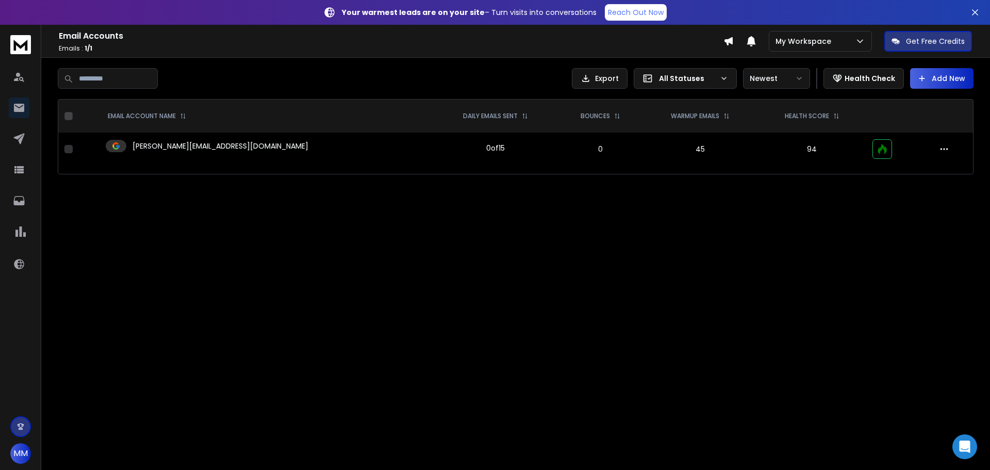
click at [877, 149] on icon at bounding box center [882, 149] width 10 height 10
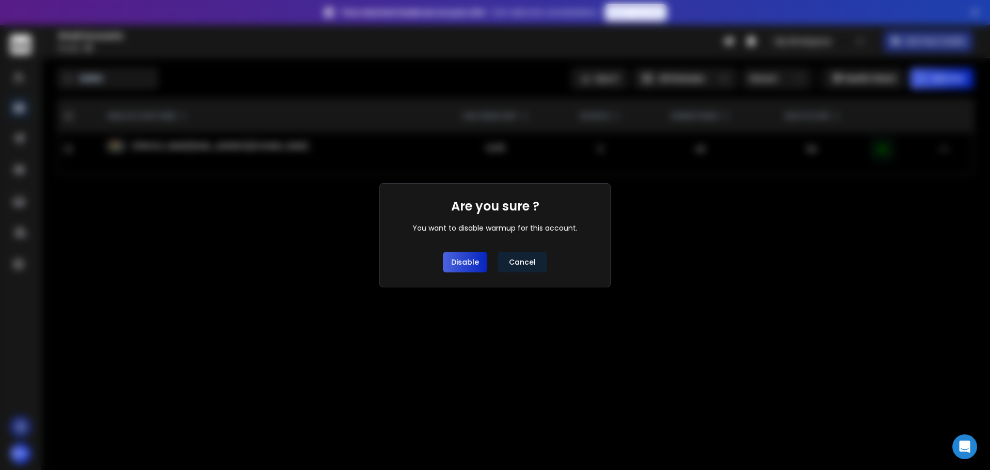
click at [529, 261] on button "Cancel" at bounding box center [521, 262] width 49 height 21
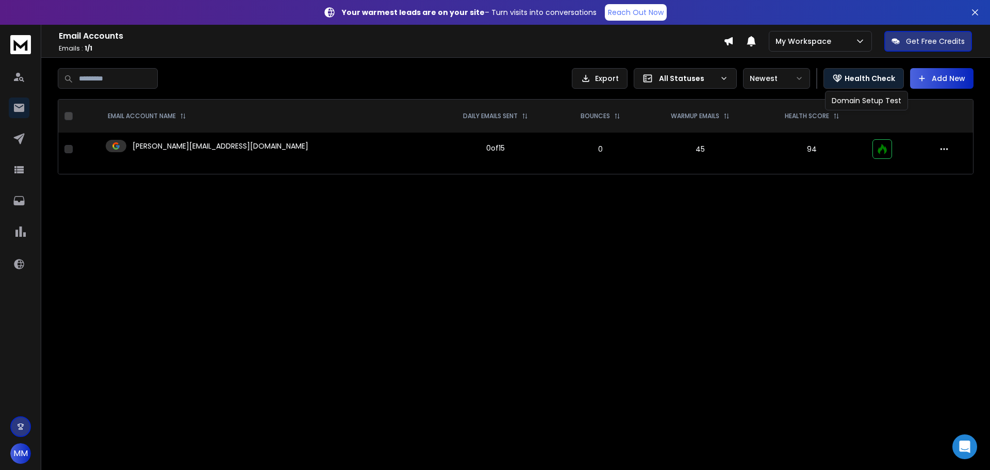
click at [850, 77] on p "Health Check" at bounding box center [869, 78] width 51 height 10
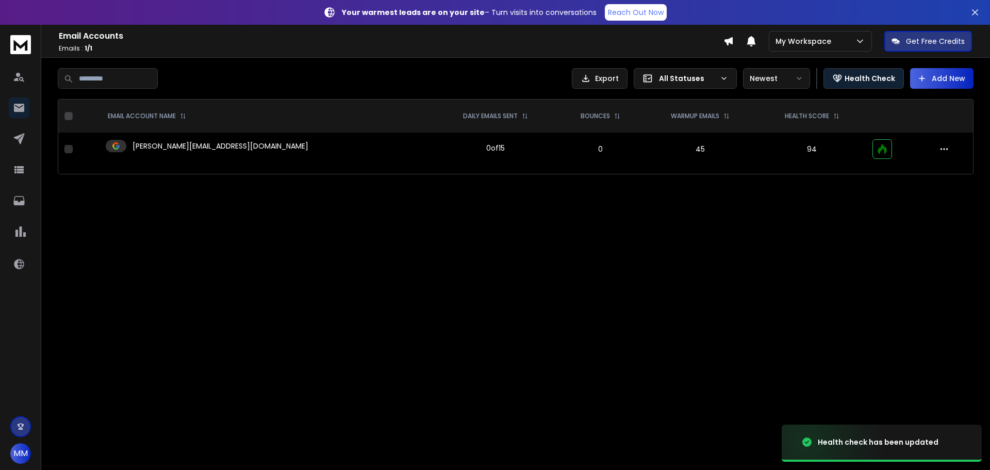
click at [758, 155] on td "94" at bounding box center [812, 148] width 108 height 33
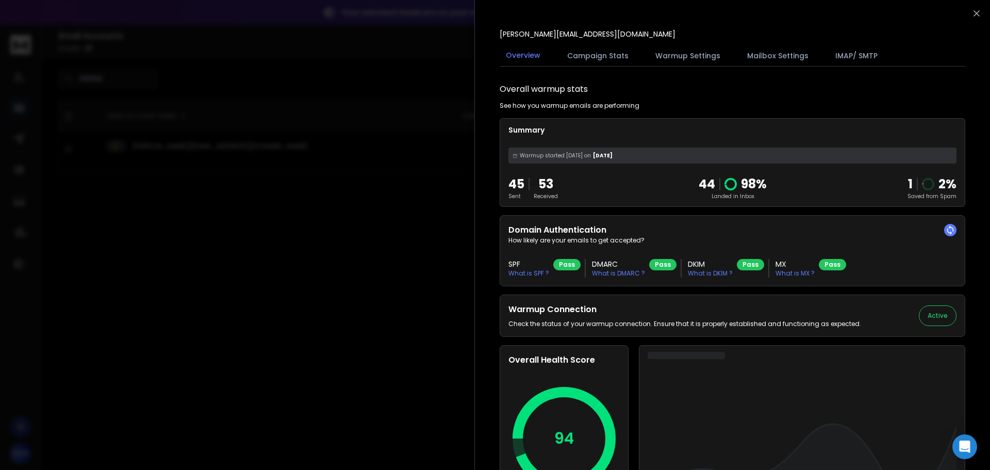
click at [931, 314] on button "Active" at bounding box center [938, 315] width 38 height 21
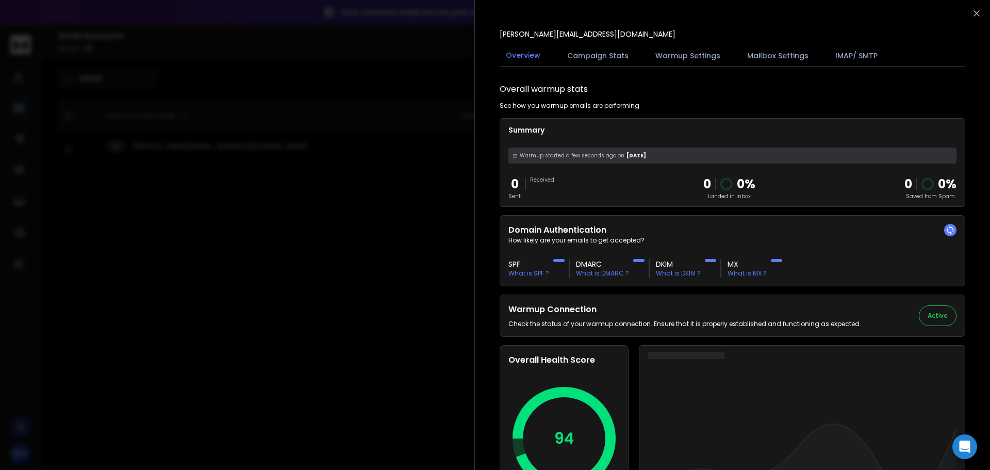
click at [307, 276] on div at bounding box center [495, 235] width 990 height 470
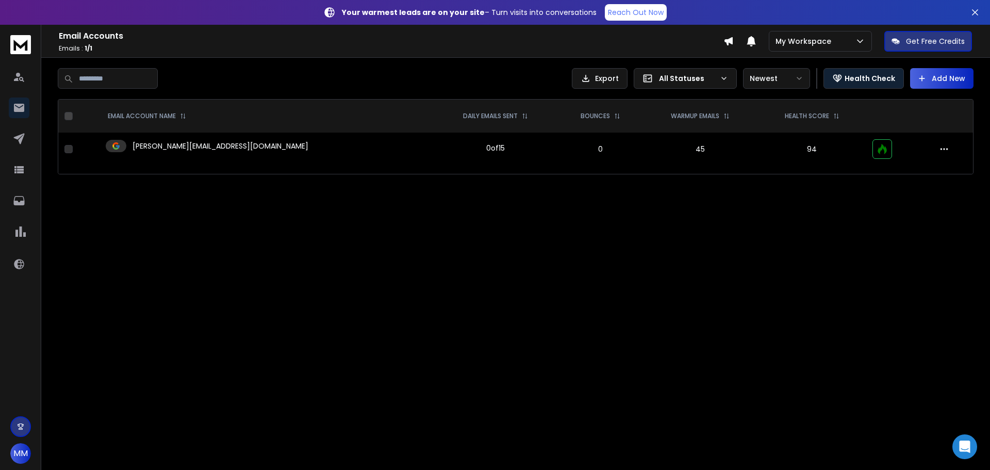
click at [557, 141] on td "0" at bounding box center [600, 148] width 86 height 33
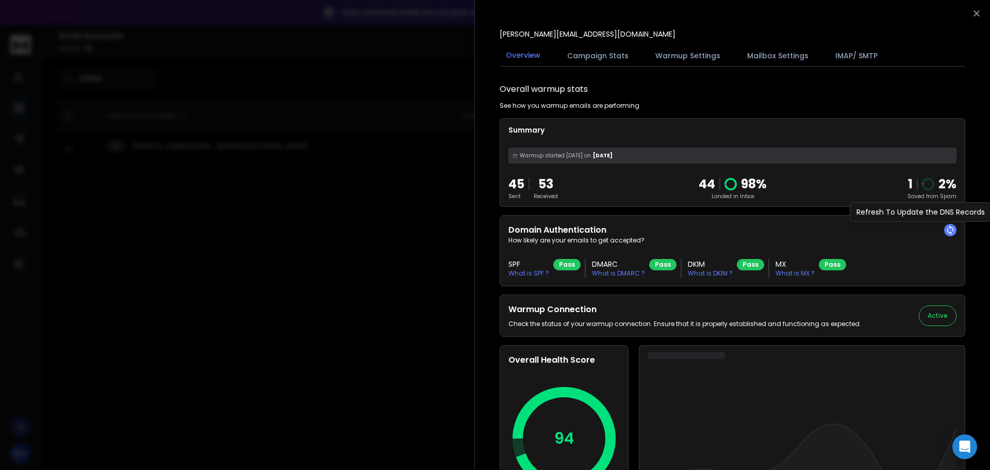
click at [945, 228] on icon at bounding box center [950, 230] width 10 height 10
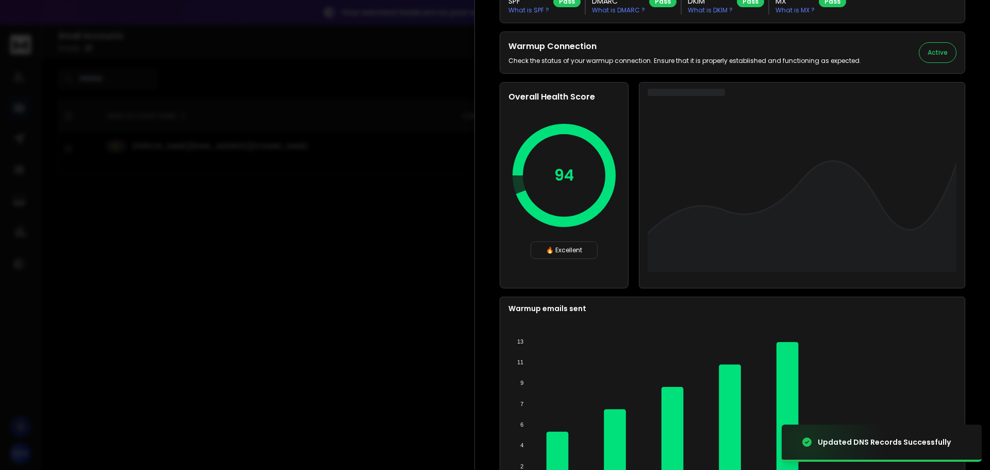
scroll to position [137, 0]
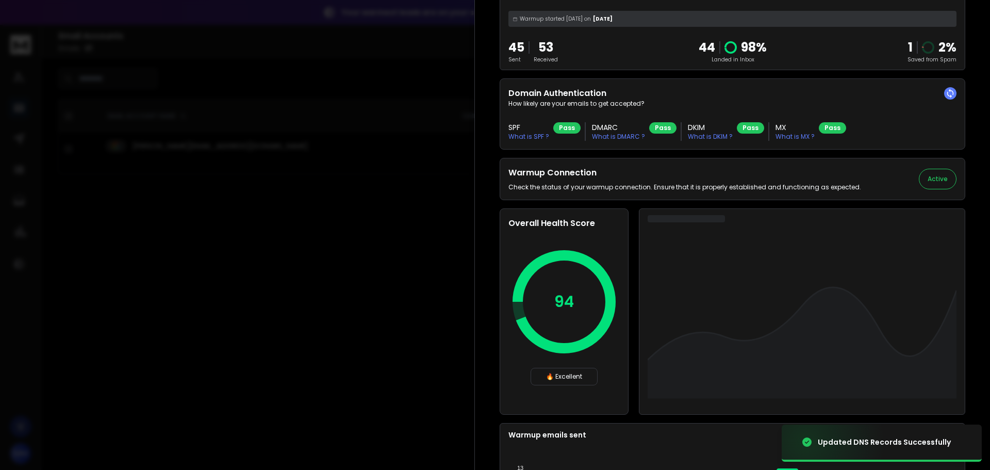
click at [930, 186] on button "Active" at bounding box center [938, 179] width 38 height 21
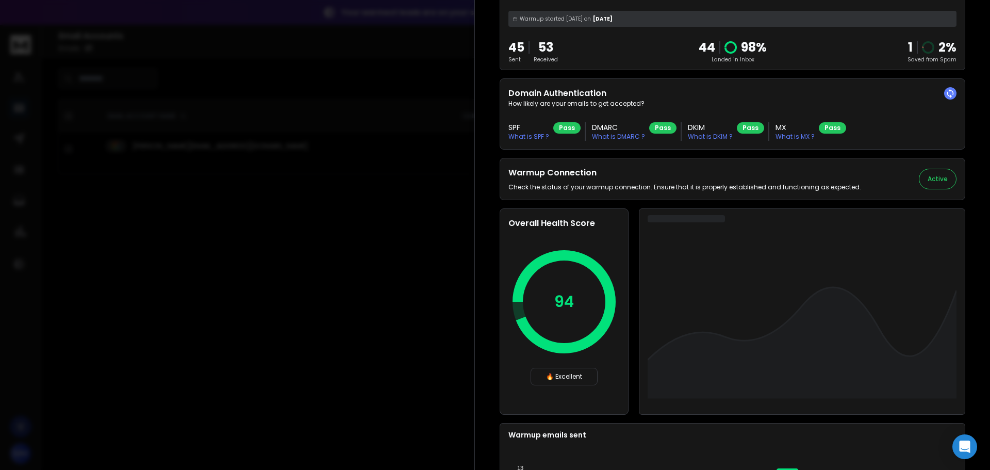
click at [935, 177] on button "Active" at bounding box center [938, 179] width 38 height 21
click at [776, 303] on icon at bounding box center [801, 321] width 309 height 173
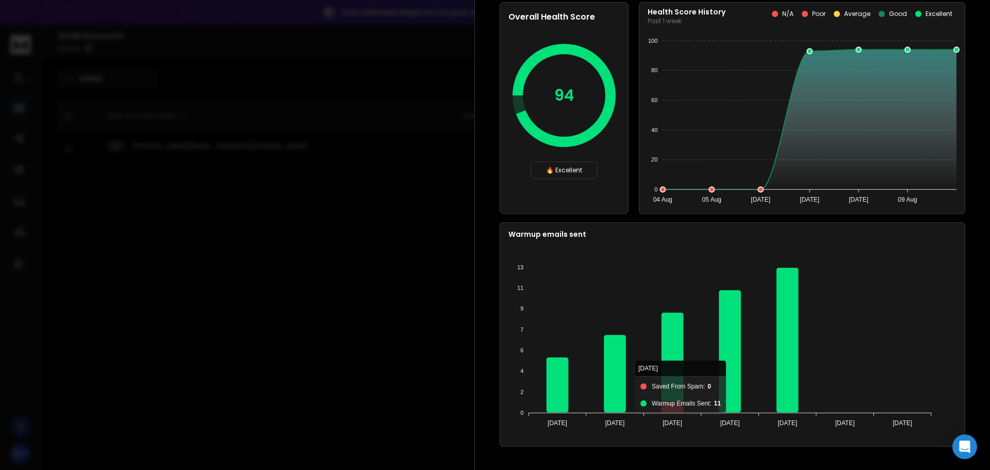
scroll to position [188, 0]
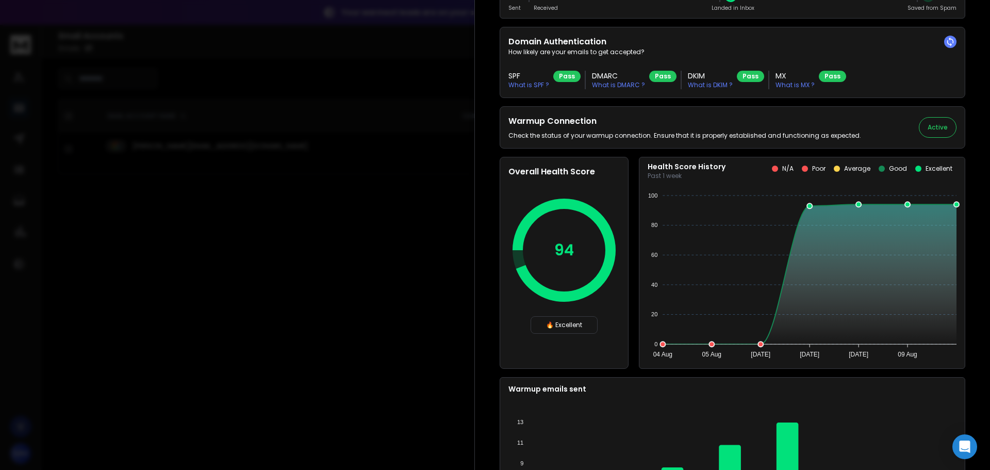
click at [212, 208] on div at bounding box center [495, 235] width 990 height 470
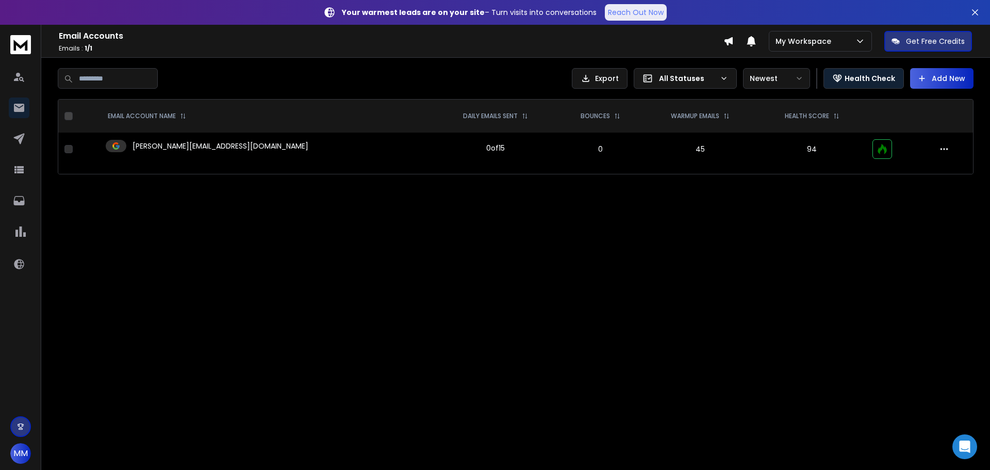
click at [631, 16] on p "Reach Out Now" at bounding box center [636, 12] width 56 height 10
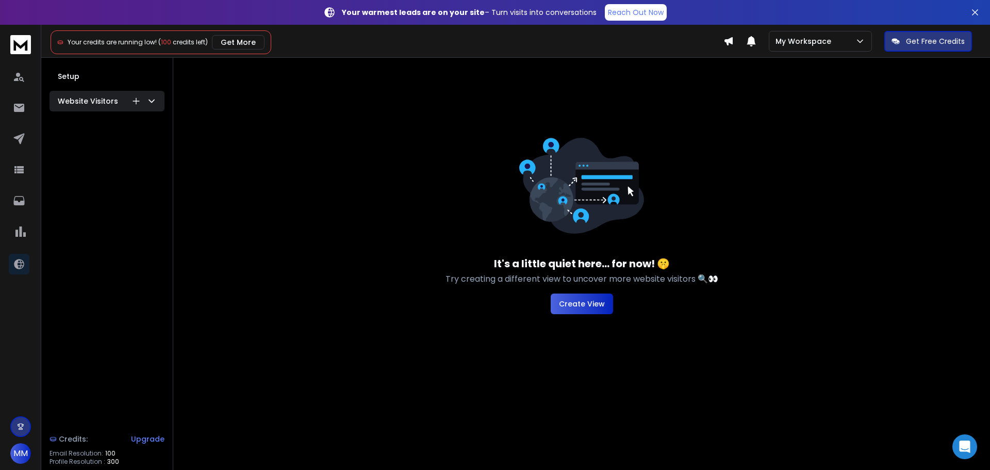
click at [101, 101] on button "Website Visitors" at bounding box center [106, 101] width 115 height 21
click at [137, 98] on icon at bounding box center [135, 100] width 9 height 9
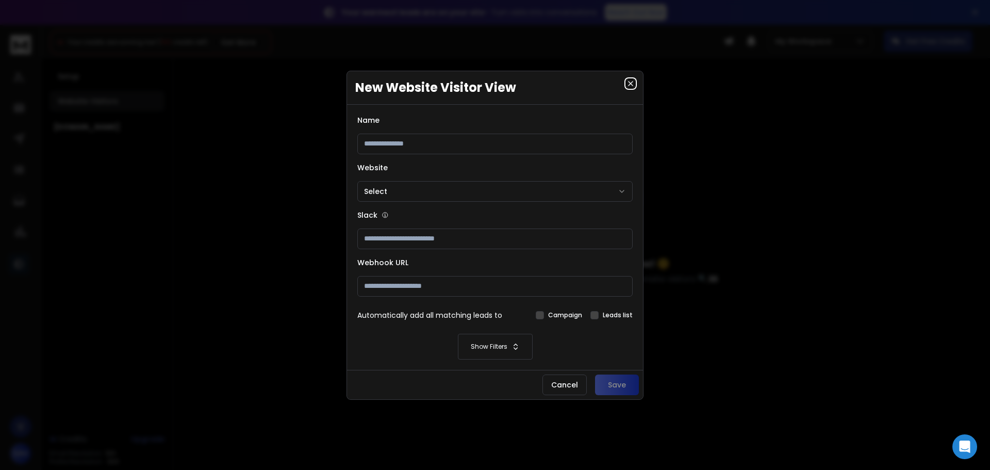
click at [631, 84] on icon "button" at bounding box center [630, 83] width 4 height 4
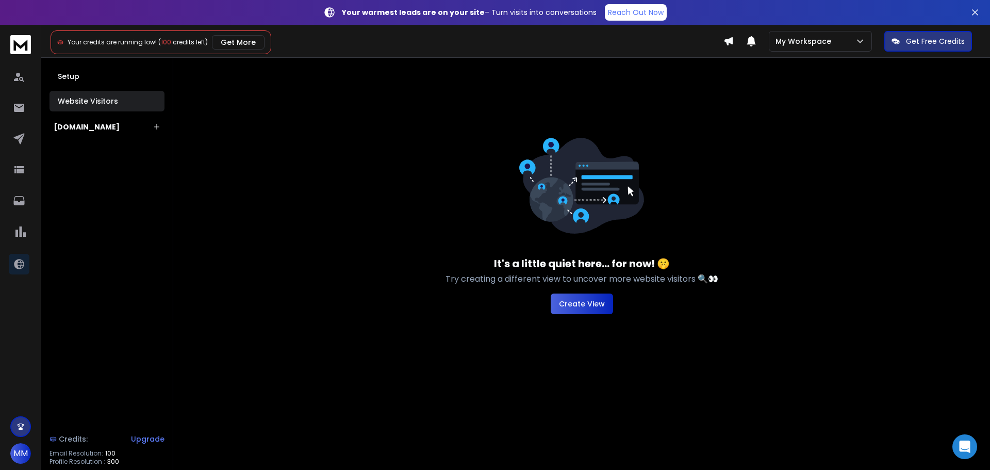
click at [112, 125] on p "[DOMAIN_NAME]" at bounding box center [87, 127] width 66 height 10
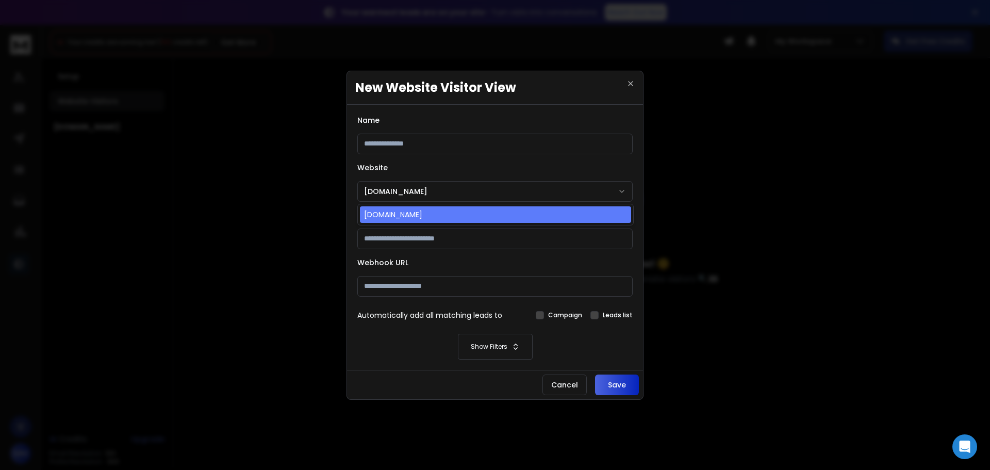
click at [588, 194] on body "**********" at bounding box center [495, 235] width 990 height 470
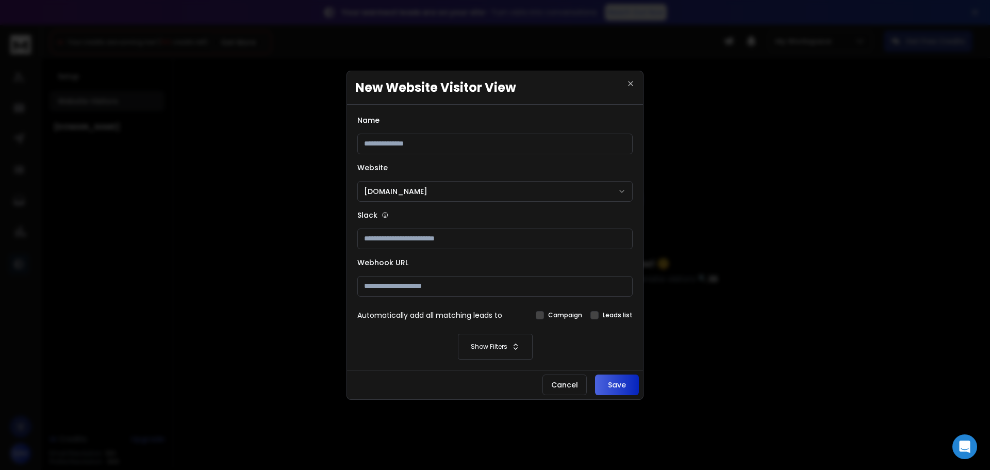
click at [588, 191] on body "**********" at bounding box center [495, 235] width 990 height 470
click at [628, 84] on icon "button" at bounding box center [630, 83] width 8 height 8
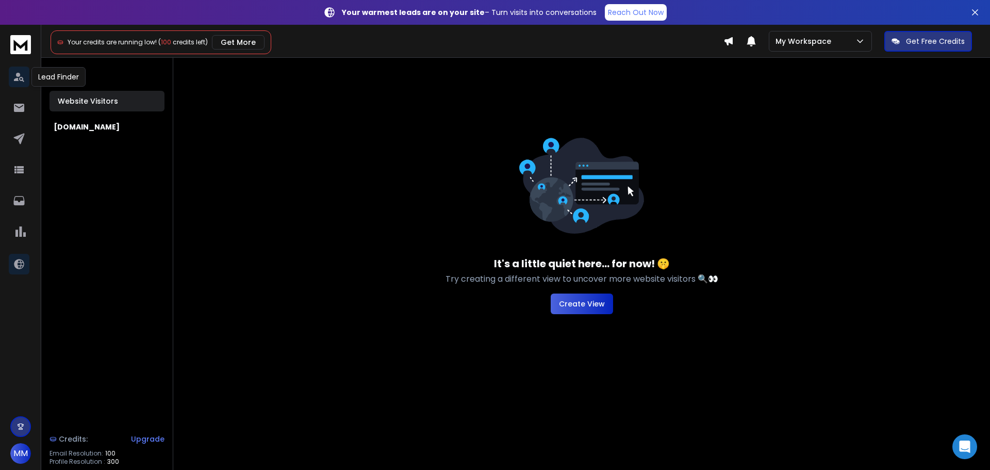
click at [19, 73] on icon at bounding box center [19, 77] width 12 height 12
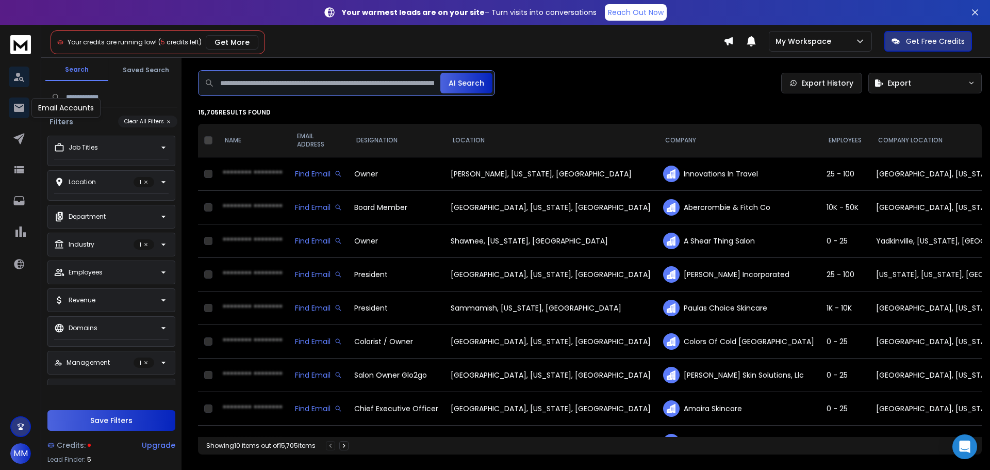
click at [21, 109] on icon at bounding box center [19, 108] width 10 height 8
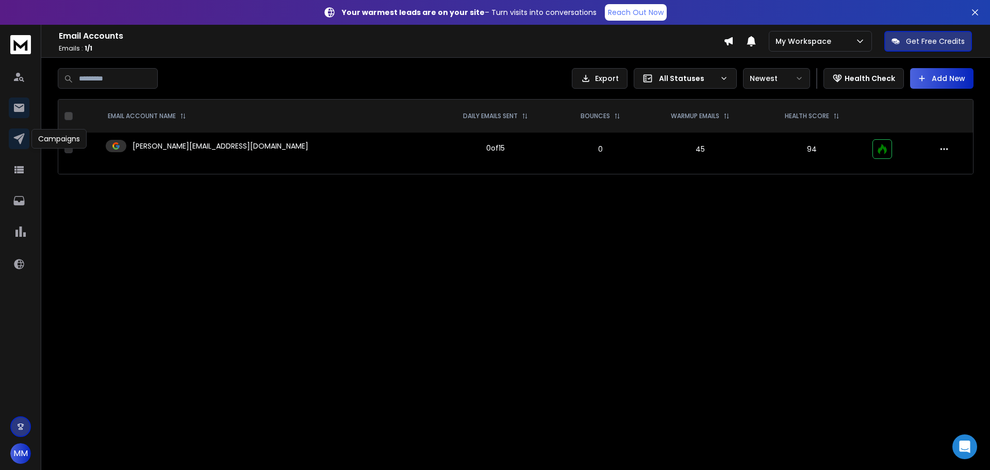
click at [27, 143] on link at bounding box center [19, 138] width 21 height 21
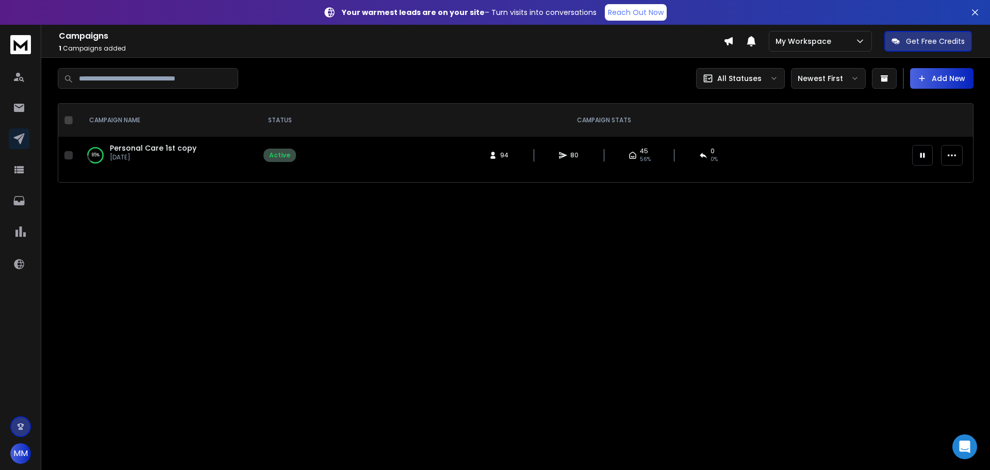
click at [195, 156] on div "85 % Personal Care 1st copy [DATE]" at bounding box center [167, 155] width 160 height 25
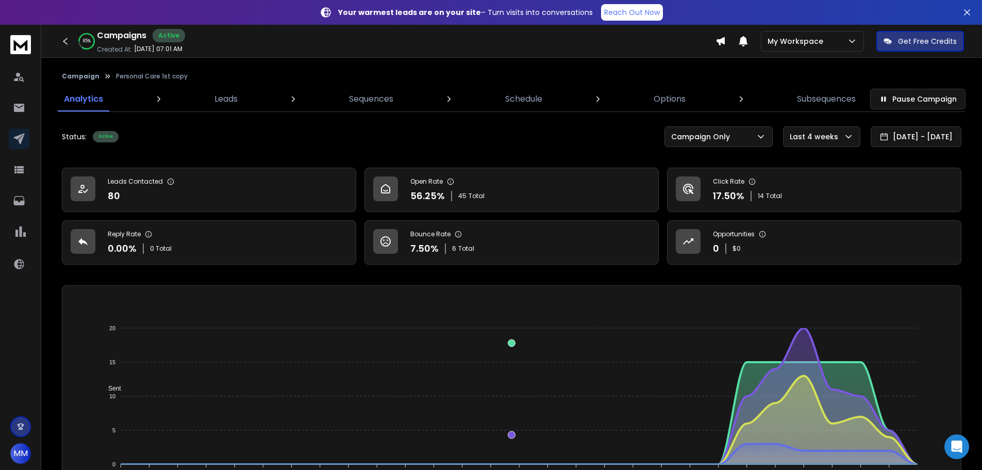
click at [442, 240] on div "Bounce Rate 7.50 % 6 Total" at bounding box center [442, 242] width 64 height 27
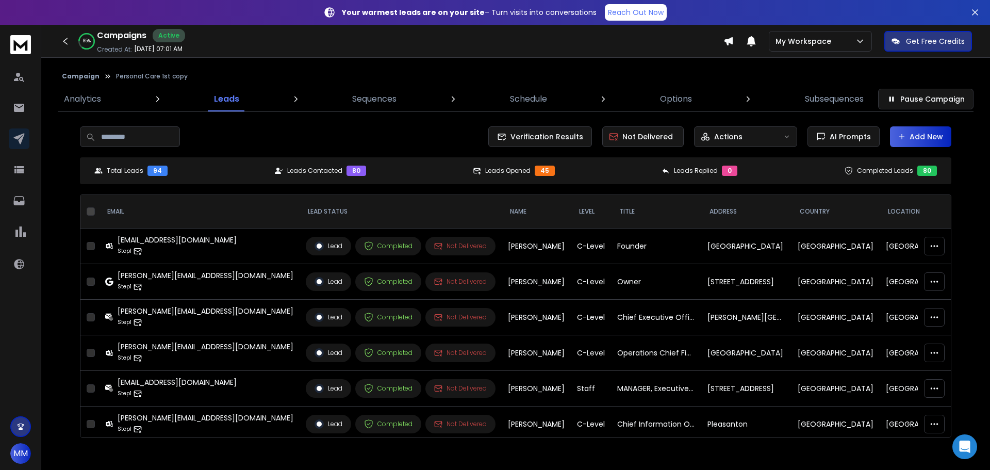
click at [235, 98] on p "Leads" at bounding box center [226, 99] width 25 height 12
click at [105, 98] on link "Analytics" at bounding box center [82, 99] width 49 height 25
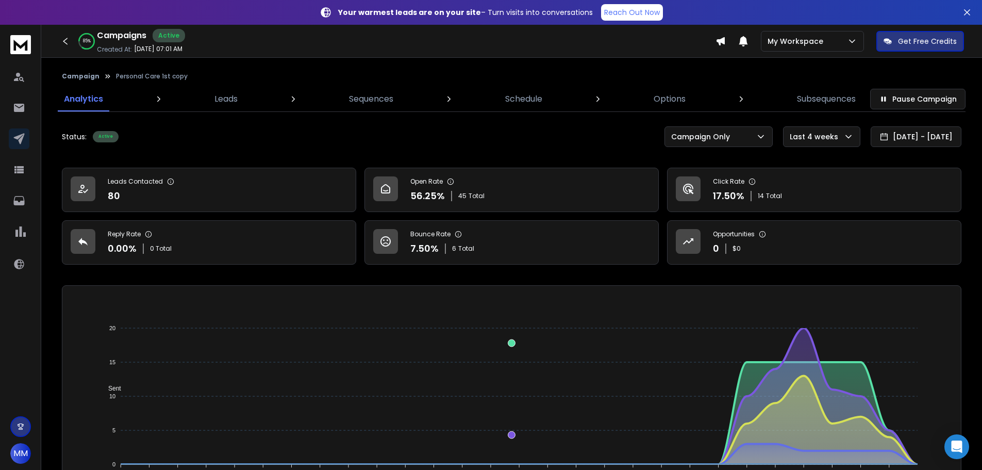
click at [728, 197] on p "17.50 %" at bounding box center [728, 196] width 31 height 14
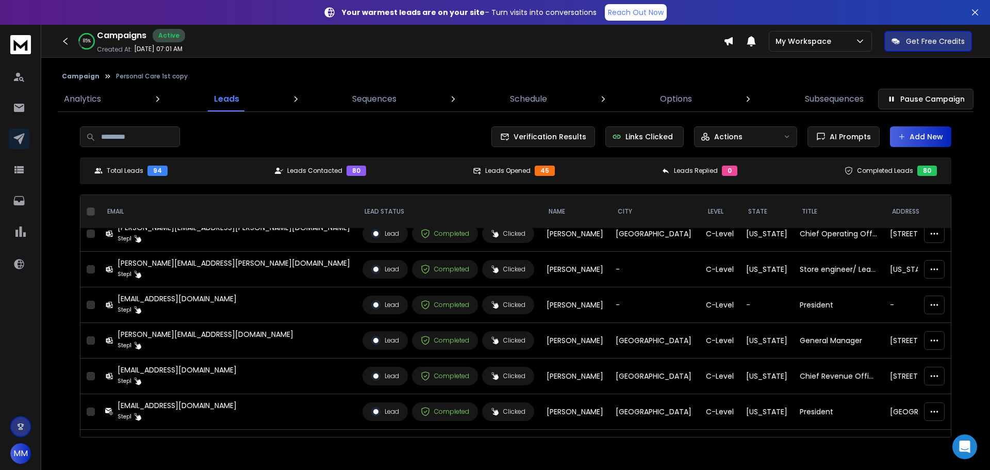
scroll to position [305, 0]
